Goal: Task Accomplishment & Management: Use online tool/utility

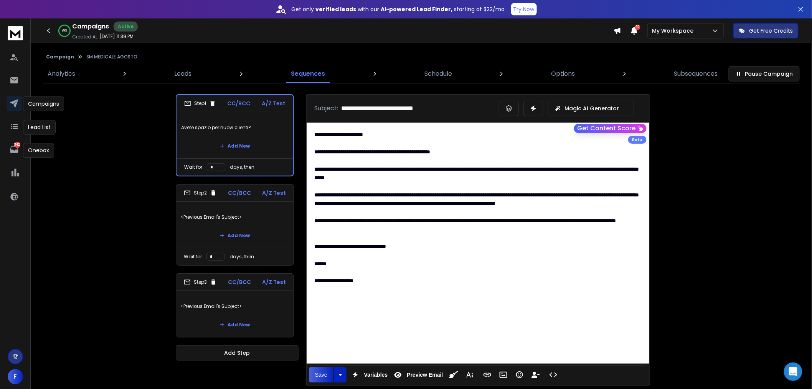
drag, startPoint x: 15, startPoint y: 93, endPoint x: 13, endPoint y: 104, distance: 12.1
click at [15, 93] on div "342" at bounding box center [16, 129] width 18 height 158
click at [13, 104] on icon at bounding box center [14, 103] width 9 height 9
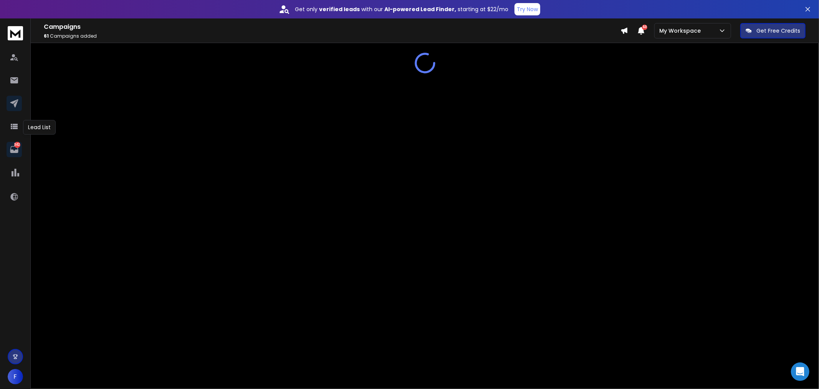
click at [10, 145] on icon at bounding box center [14, 149] width 9 height 9
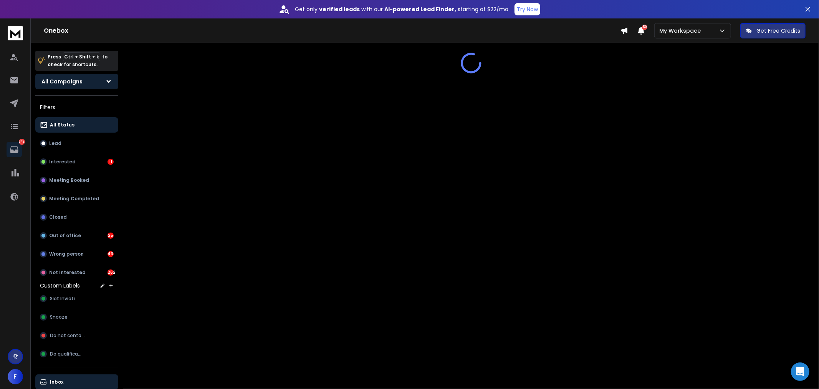
click at [105, 83] on icon at bounding box center [108, 81] width 7 height 7
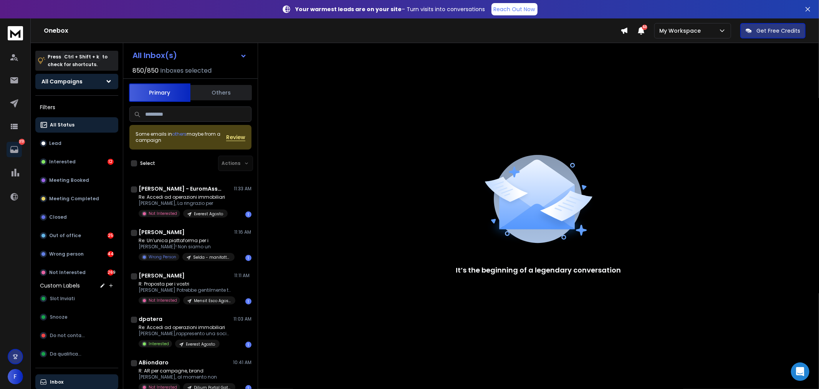
click at [88, 82] on button "All Campaigns" at bounding box center [76, 81] width 83 height 15
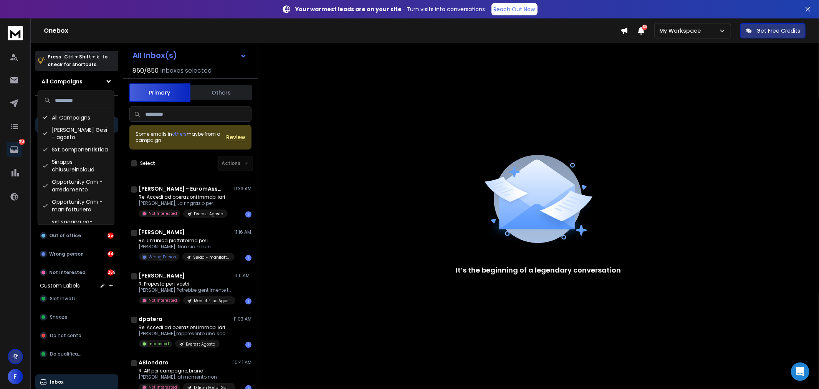
click at [79, 104] on input at bounding box center [76, 100] width 73 height 15
type input "***"
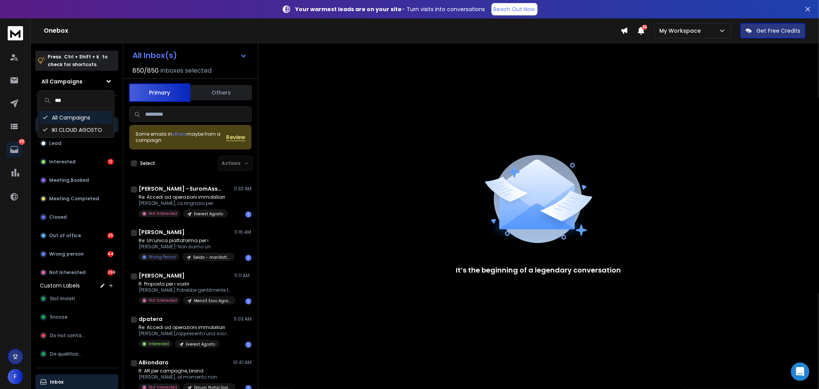
click at [75, 118] on div "All Campaigns" at bounding box center [76, 117] width 73 height 12
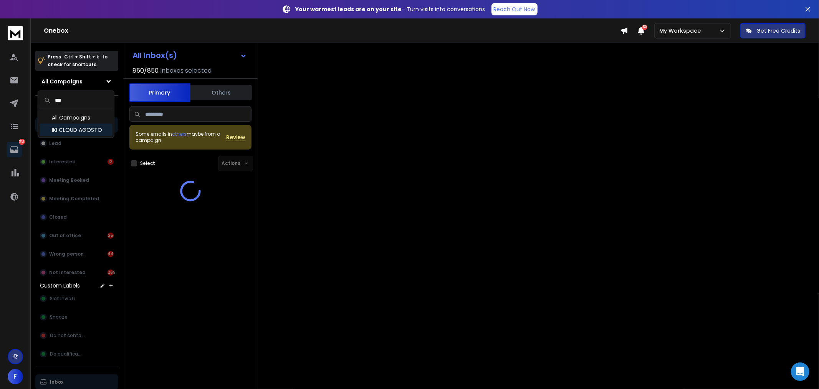
click at [73, 126] on div "IKI CLOUD AGOSTO" at bounding box center [76, 130] width 73 height 12
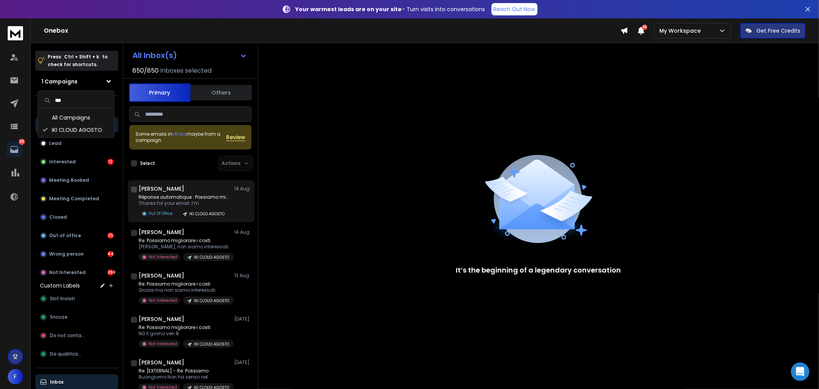
drag, startPoint x: 357, startPoint y: 131, endPoint x: 245, endPoint y: 180, distance: 122.8
click at [356, 131] on div "It’s the beginning of a legendary conversation" at bounding box center [538, 208] width 561 height 330
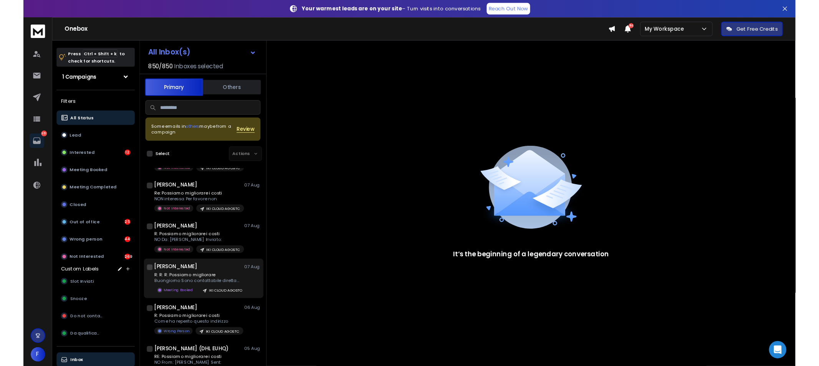
scroll to position [231, 0]
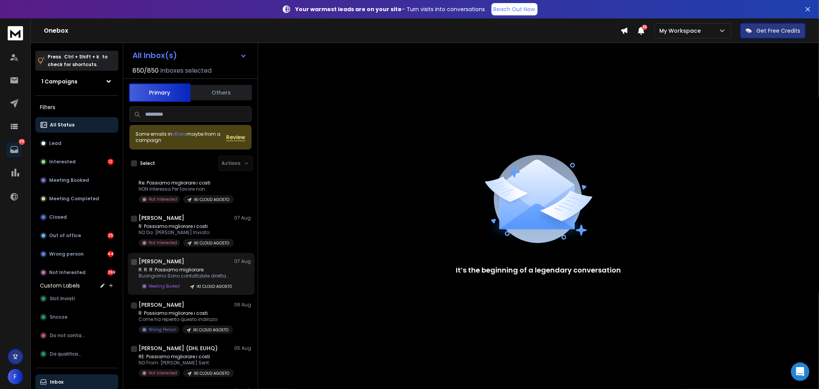
click at [215, 265] on div "[PERSON_NAME] [DATE] R: R: R: Possiamo migliorare Buongiorno Sono contattabile …" at bounding box center [195, 273] width 113 height 33
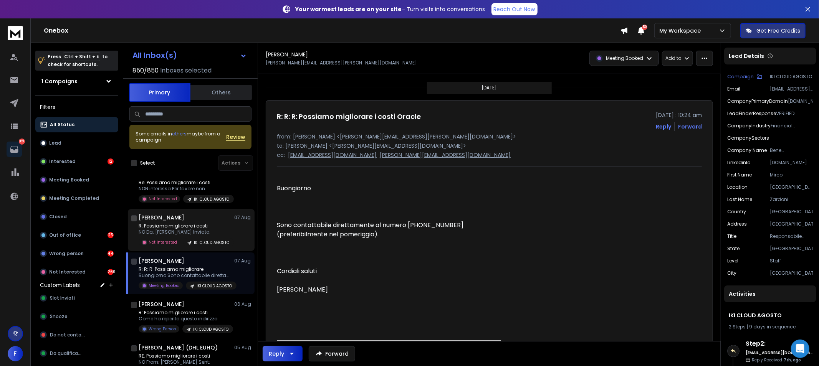
click at [225, 219] on div "[PERSON_NAME] [DATE]" at bounding box center [195, 218] width 113 height 8
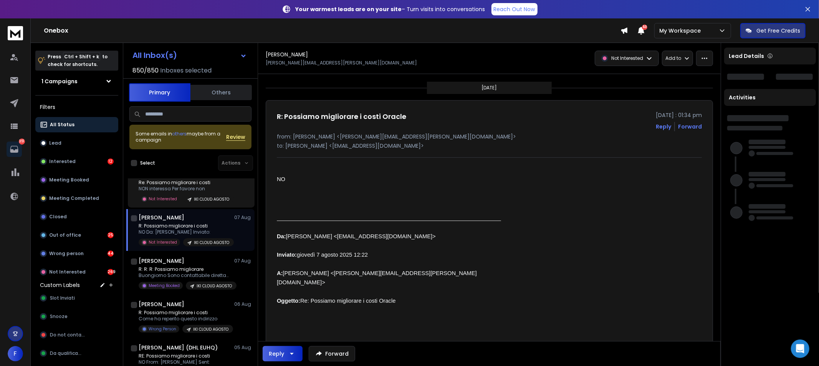
click at [216, 181] on p "Re: Possiamo migliorare i costi" at bounding box center [185, 183] width 92 height 6
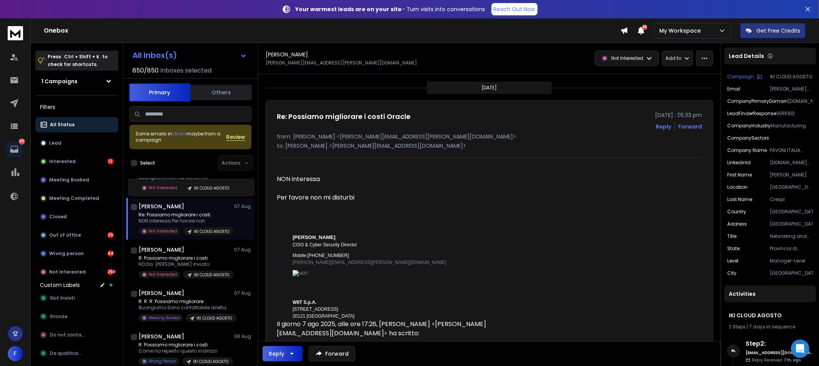
scroll to position [189, 0]
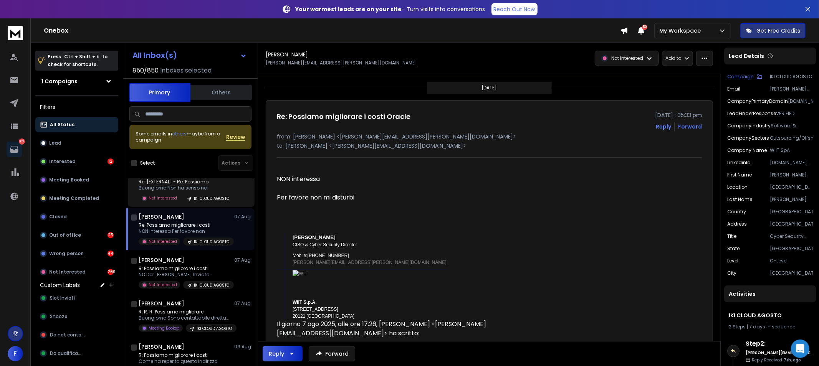
click at [213, 193] on div "Re: [EXTERNAL] - Re: Possiamo Buongiorno Non ha senso nel Not Interested IKI CL…" at bounding box center [186, 190] width 95 height 23
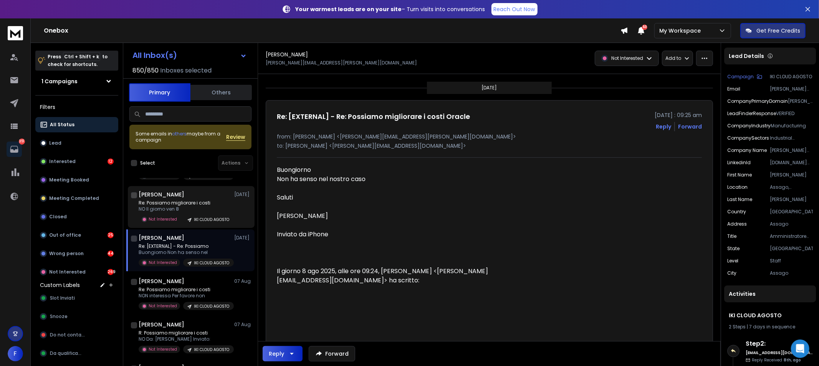
scroll to position [103, 0]
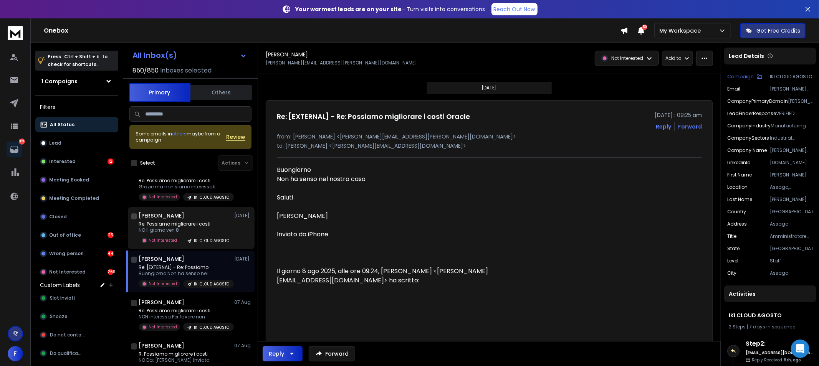
click at [213, 220] on div "[PERSON_NAME] [DATE] Re: Possiamo migliorare i costi NO Il giorno ven 8 Not Int…" at bounding box center [195, 228] width 113 height 33
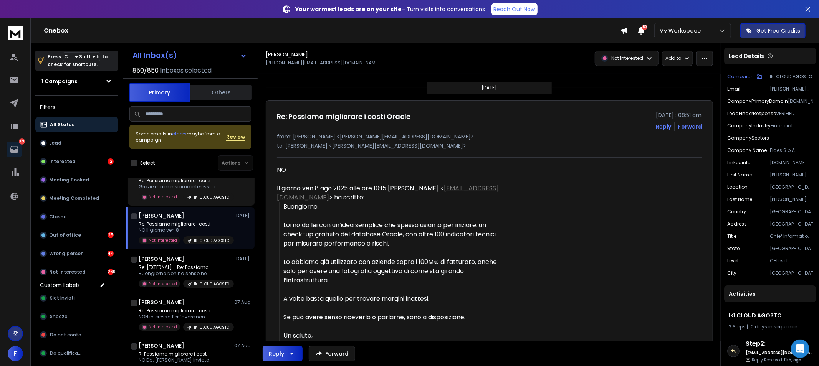
click at [206, 189] on p "Grazie ma non siamo interessati" at bounding box center [185, 187] width 92 height 6
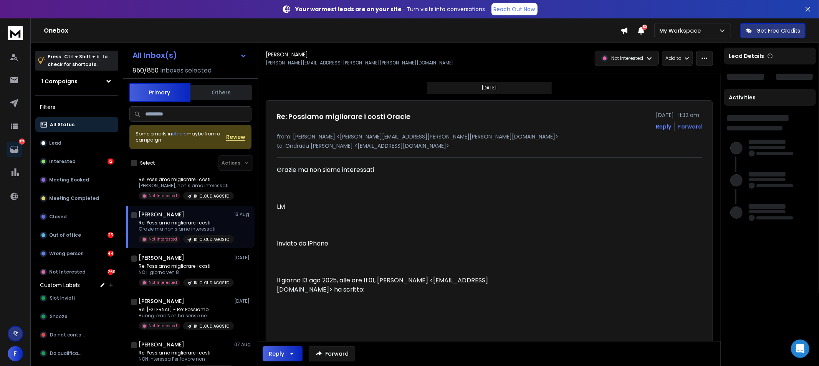
scroll to position [0, 0]
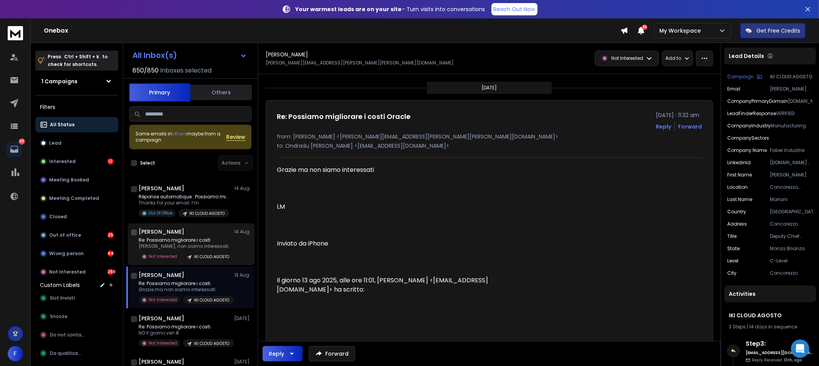
click at [214, 237] on p "Re: Possiamo migliorare i costi" at bounding box center [185, 240] width 92 height 6
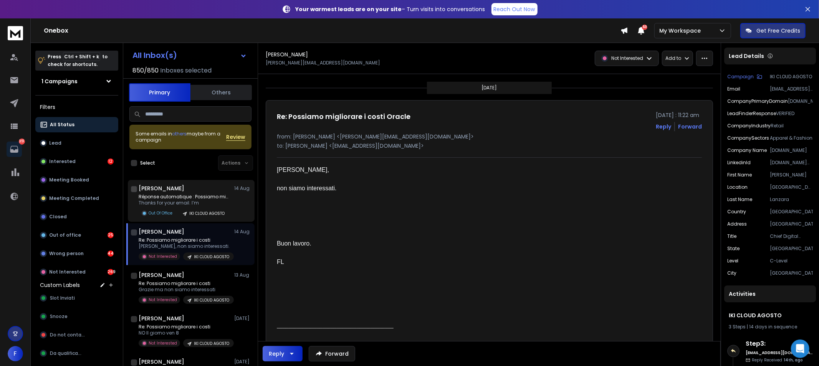
click at [214, 205] on p "Thanks for your email. I’m" at bounding box center [185, 203] width 92 height 6
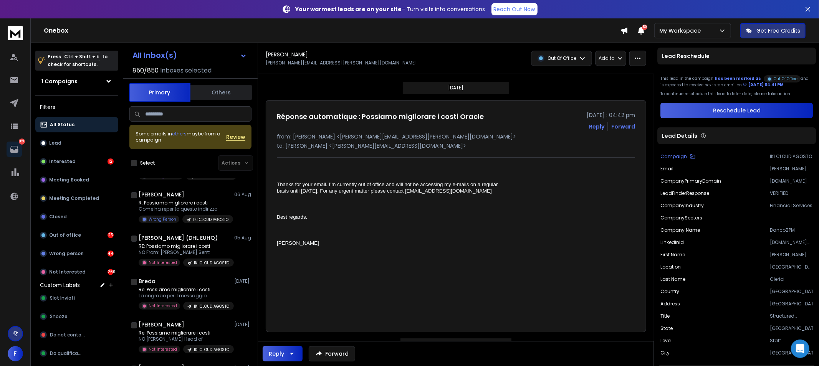
scroll to position [461, 0]
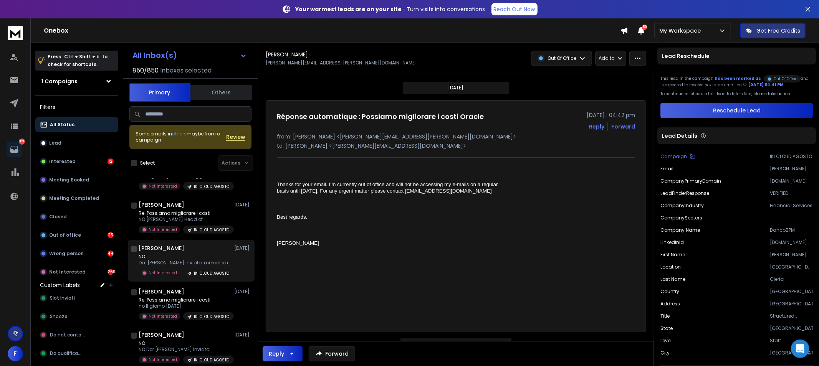
click at [204, 255] on p "NO" at bounding box center [185, 257] width 92 height 6
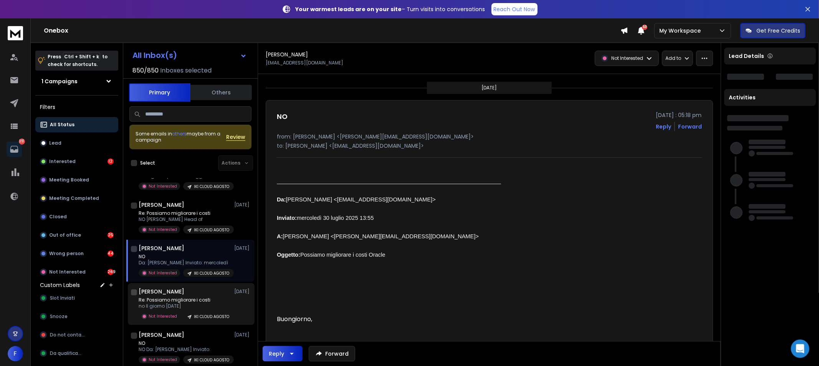
click at [202, 294] on div "[PERSON_NAME] [DATE]" at bounding box center [195, 292] width 113 height 8
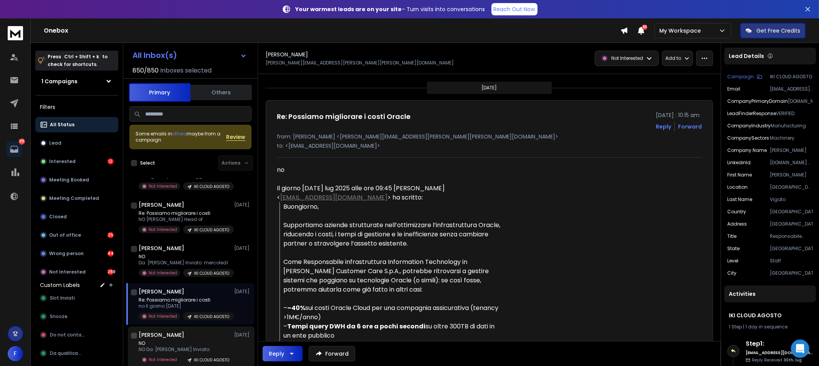
click at [203, 334] on div "[PERSON_NAME] [DATE]" at bounding box center [195, 335] width 113 height 8
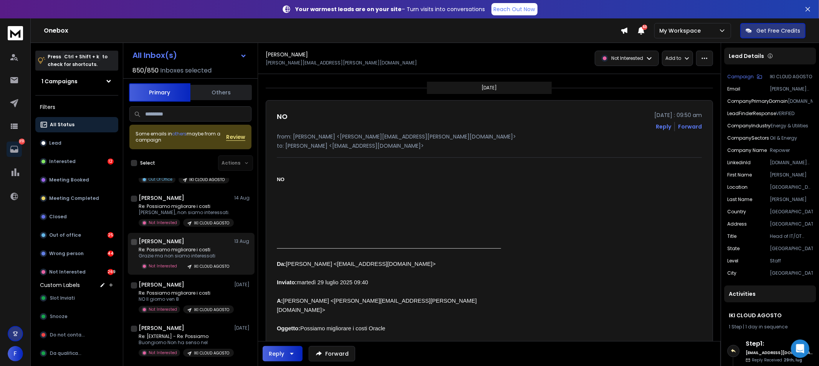
scroll to position [0, 0]
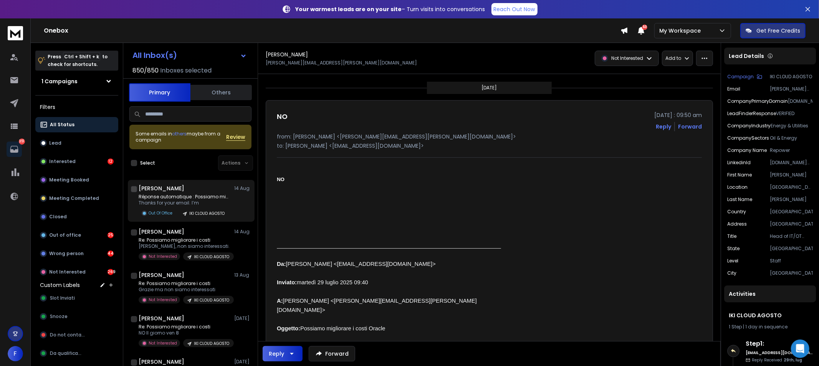
click at [201, 207] on div "Réponse automatique : Possiamo migliorare i Thanks for your email. I’m Out Of O…" at bounding box center [185, 205] width 92 height 23
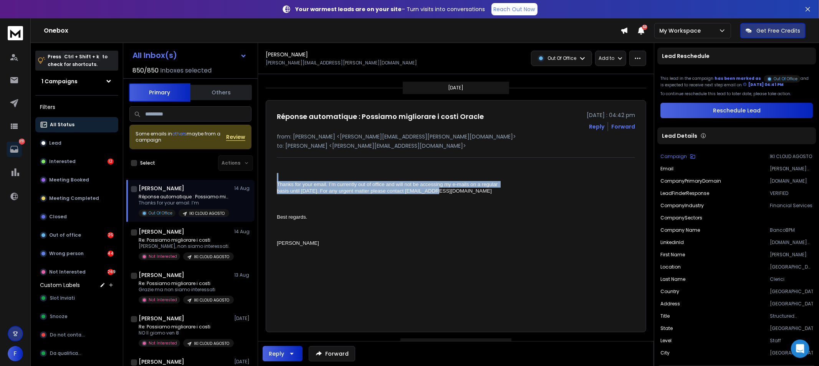
drag, startPoint x: 302, startPoint y: 181, endPoint x: 429, endPoint y: 194, distance: 127.3
click at [429, 194] on p "Thanks for your email. I’m currently out of office and will not be accessing my…" at bounding box center [389, 184] width 224 height 19
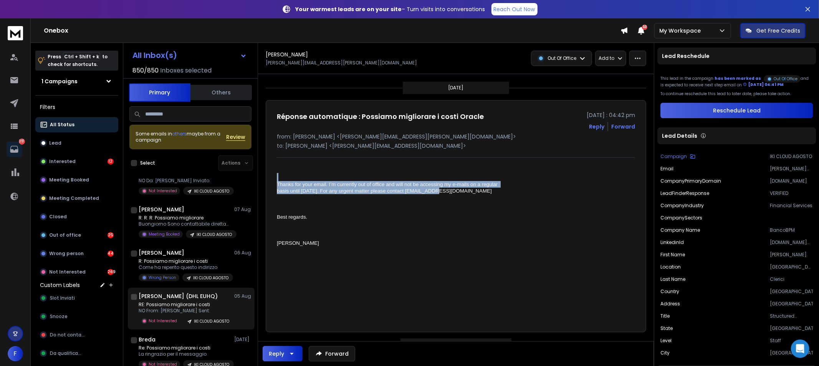
scroll to position [205, 0]
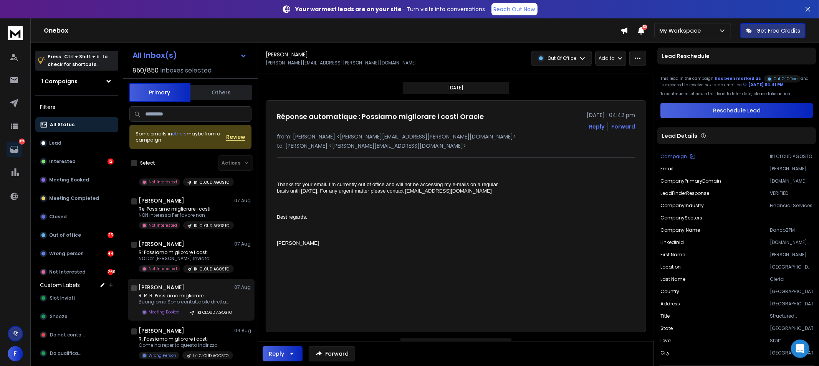
click at [203, 300] on p "Buongiorno Sono contattabile direttamente al" at bounding box center [185, 302] width 92 height 6
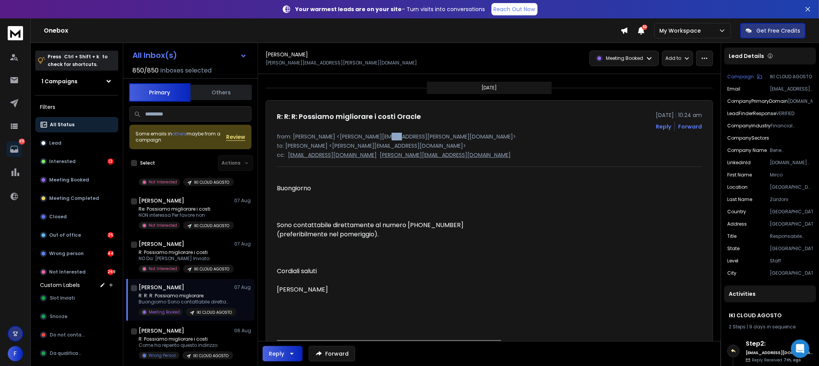
drag, startPoint x: 377, startPoint y: 134, endPoint x: 389, endPoint y: 134, distance: 11.9
click at [389, 134] on p "from: [PERSON_NAME] <[PERSON_NAME][EMAIL_ADDRESS][PERSON_NAME][DOMAIN_NAME]>" at bounding box center [489, 137] width 425 height 8
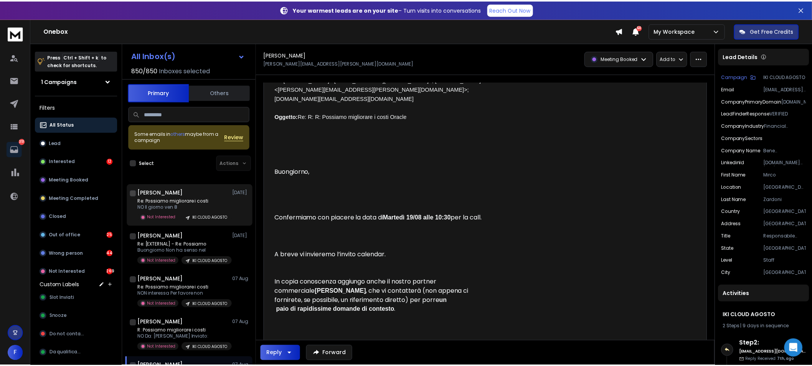
scroll to position [119, 0]
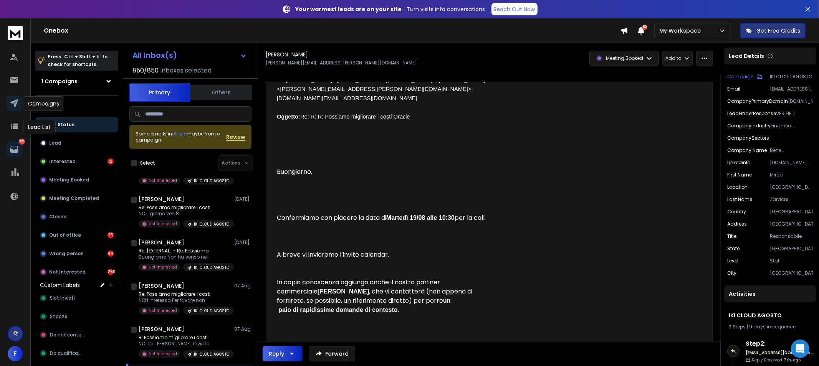
click at [12, 98] on link at bounding box center [14, 103] width 15 height 15
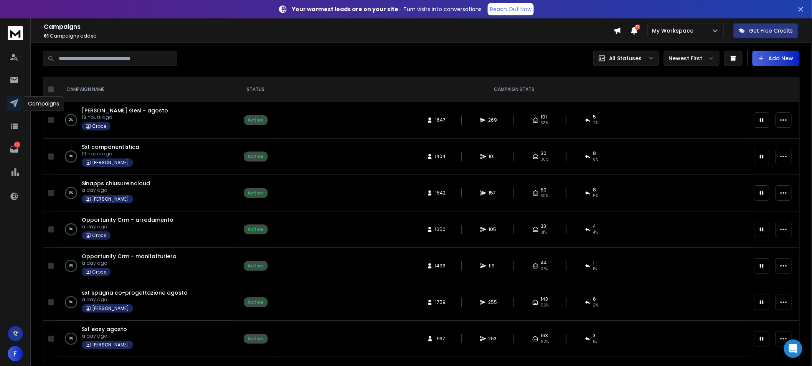
click at [88, 54] on input at bounding box center [110, 58] width 134 height 15
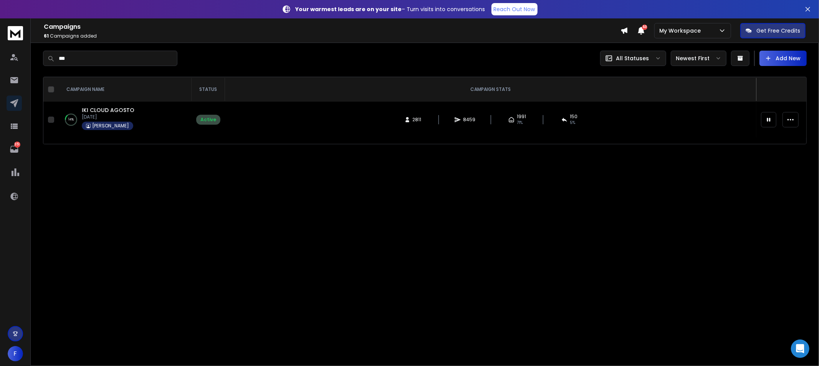
type input "***"
click at [123, 115] on p "[DATE]" at bounding box center [108, 117] width 53 height 6
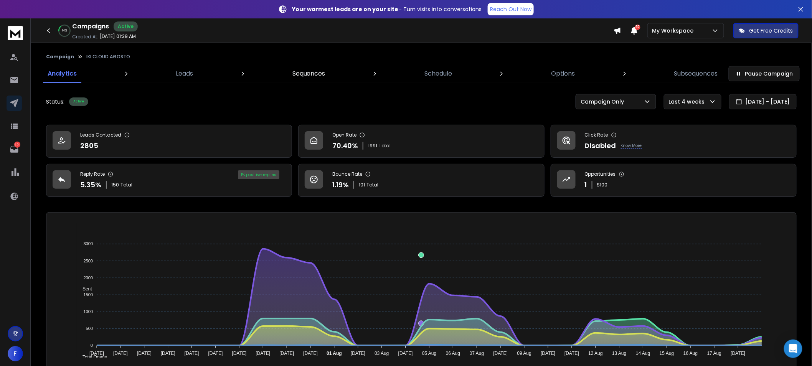
click at [310, 77] on p "Sequences" at bounding box center [309, 73] width 33 height 9
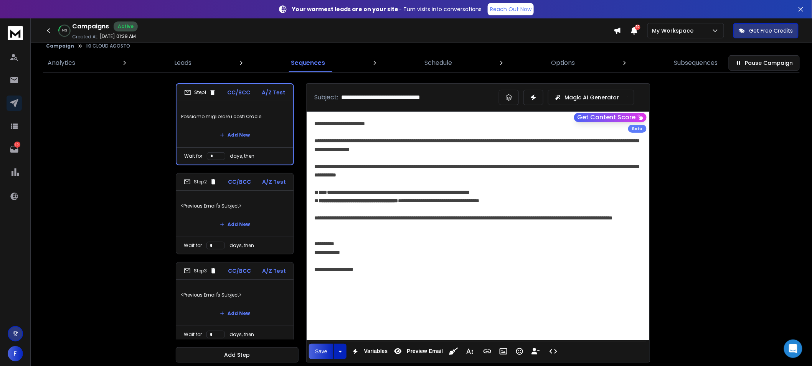
scroll to position [18, 0]
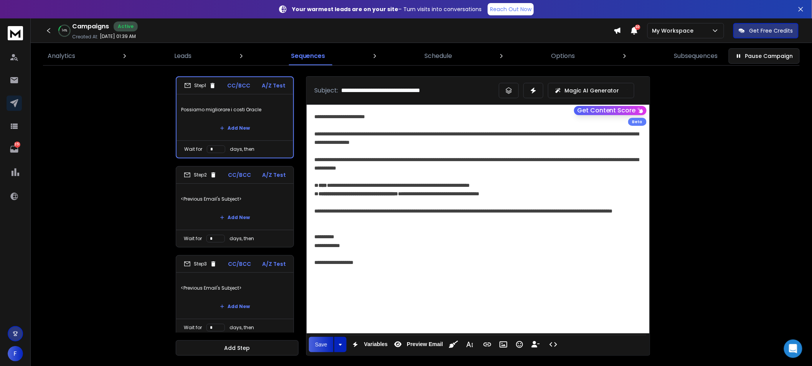
click at [385, 90] on input "**********" at bounding box center [416, 90] width 150 height 9
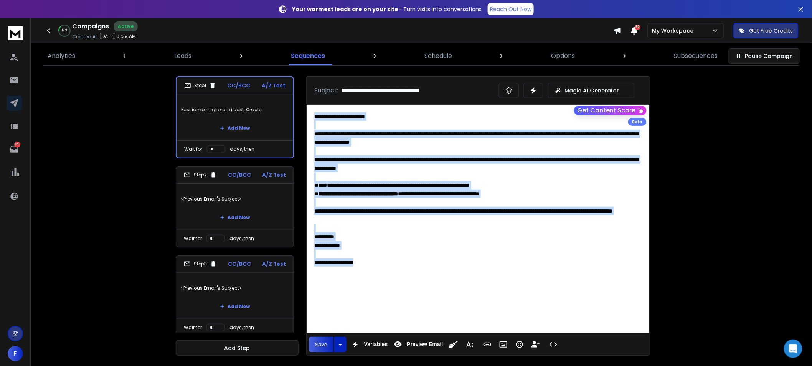
drag, startPoint x: 368, startPoint y: 257, endPoint x: 270, endPoint y: 103, distance: 183.1
click at [270, 103] on div "**********" at bounding box center [421, 216] width 491 height 280
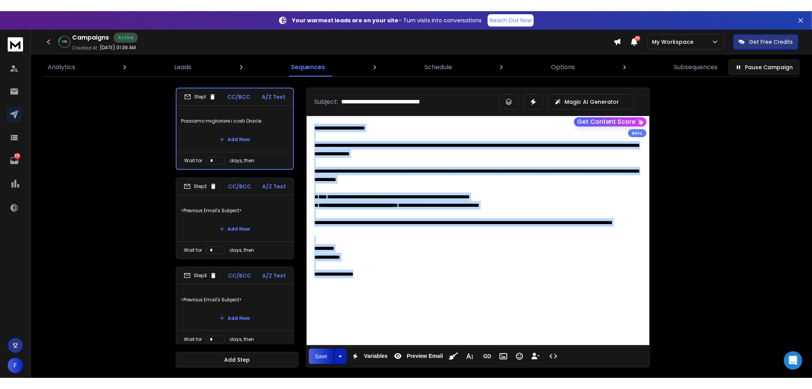
scroll to position [11, 0]
